Goal: Go to known website: Go to known website

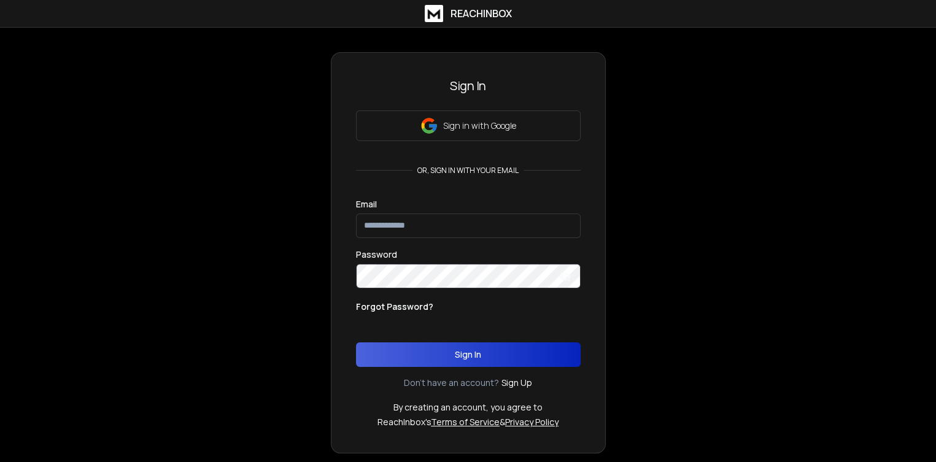
click at [544, 141] on button "Sign in with Google" at bounding box center [468, 125] width 225 height 31
